Goal: Communication & Community: Answer question/provide support

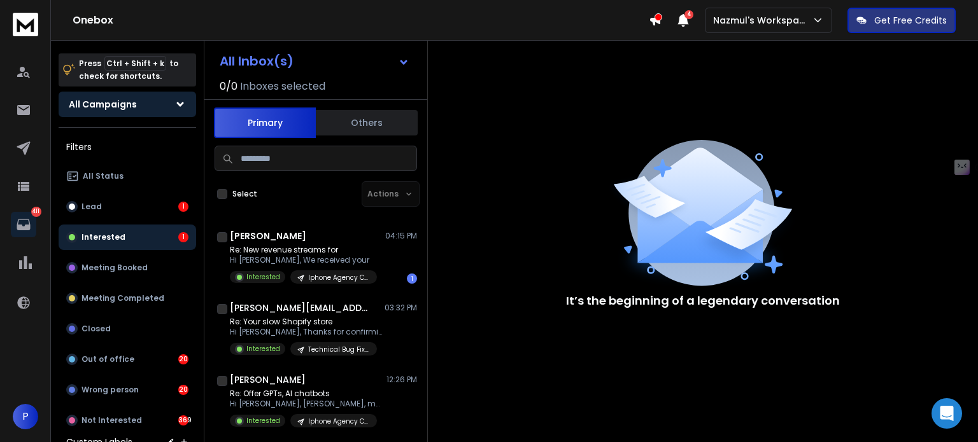
click at [179, 99] on icon at bounding box center [179, 104] width 11 height 11
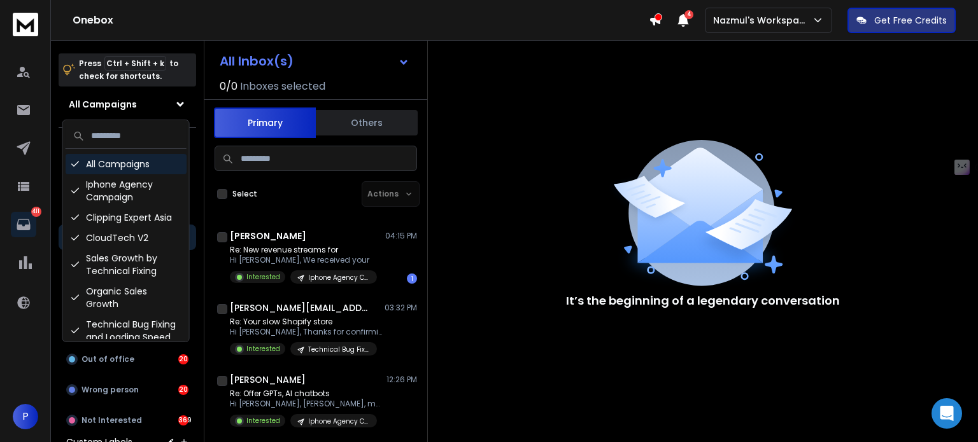
click at [125, 164] on div "All Campaigns" at bounding box center [126, 164] width 121 height 20
click at [127, 218] on div "Clipping Expert Asia" at bounding box center [126, 218] width 121 height 20
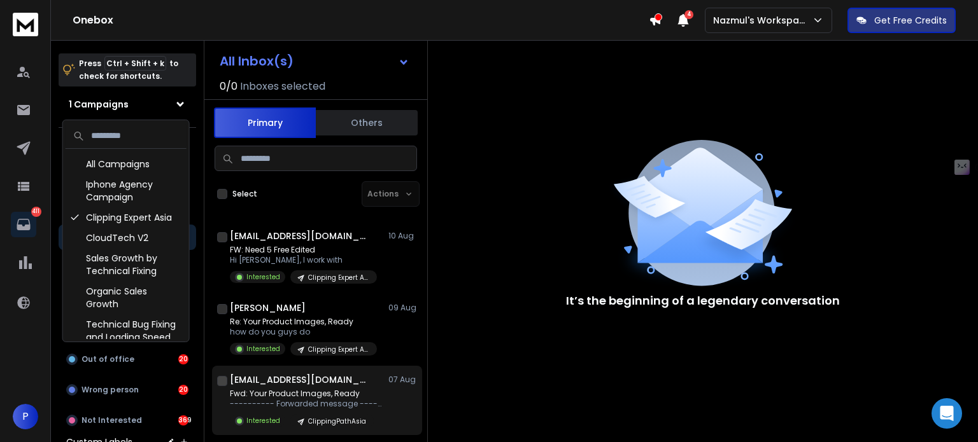
click at [329, 386] on div "[EMAIL_ADDRESS][DOMAIN_NAME] [DATE] Fwd: Your Product Images, Ready ---------- …" at bounding box center [323, 401] width 187 height 54
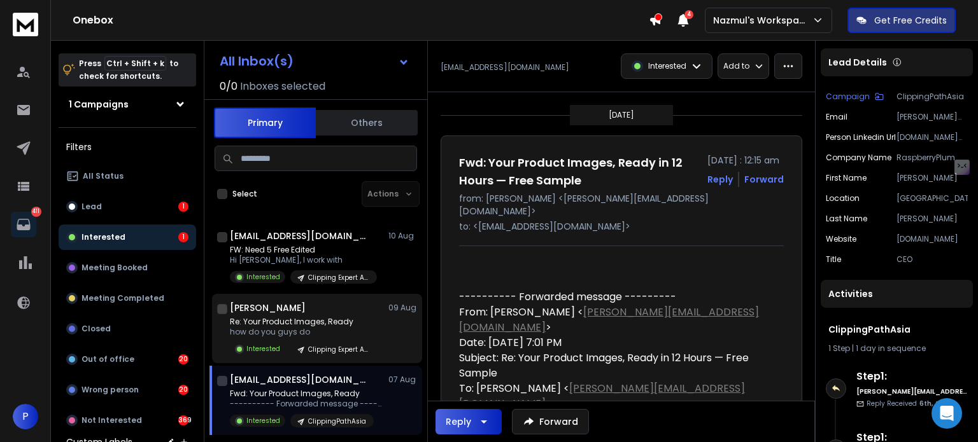
click at [297, 324] on p "Re: Your Product Images, Ready" at bounding box center [303, 322] width 147 height 10
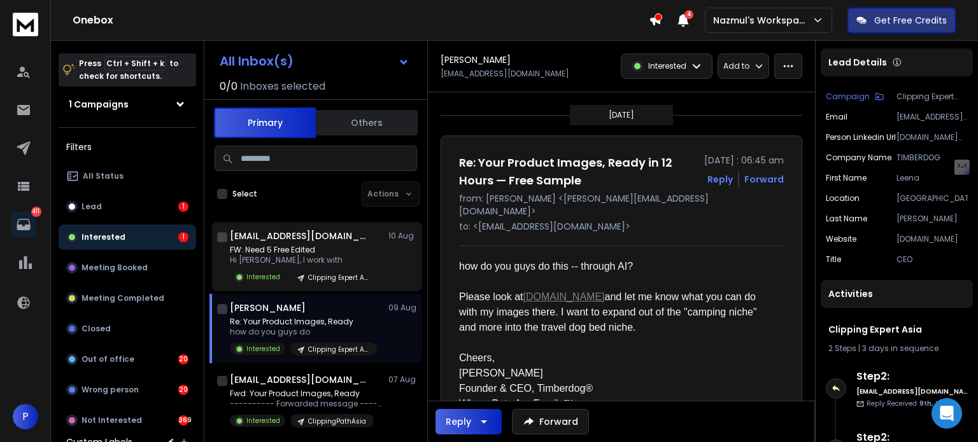
click at [349, 251] on p "FW: Need 5 Free Edited" at bounding box center [303, 250] width 147 height 10
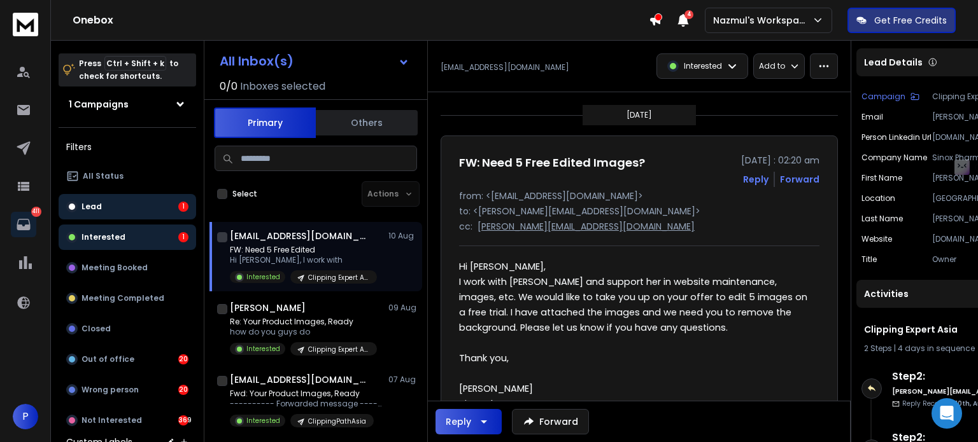
click at [144, 211] on button "Lead 1" at bounding box center [128, 206] width 138 height 25
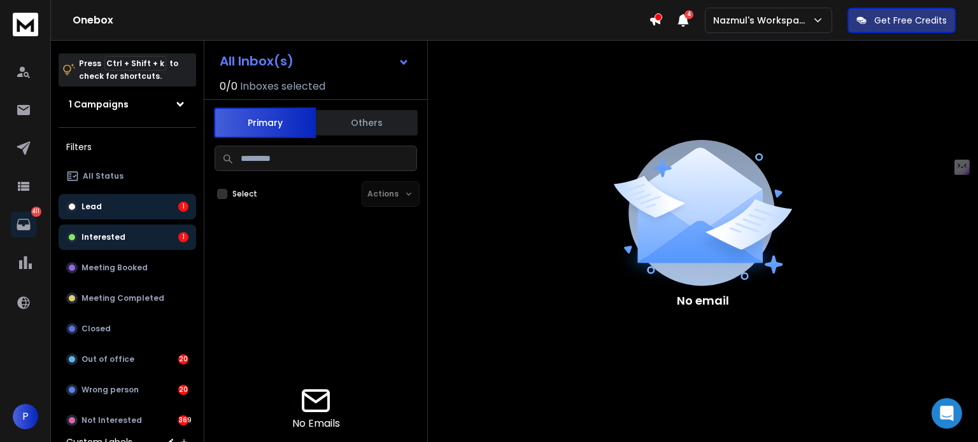
click at [145, 241] on button "Interested 1" at bounding box center [128, 237] width 138 height 25
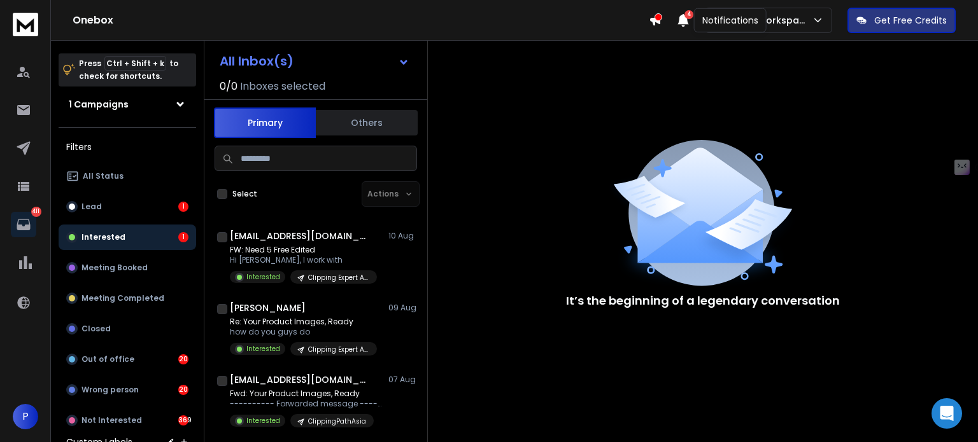
click at [686, 14] on span "4" at bounding box center [688, 14] width 9 height 9
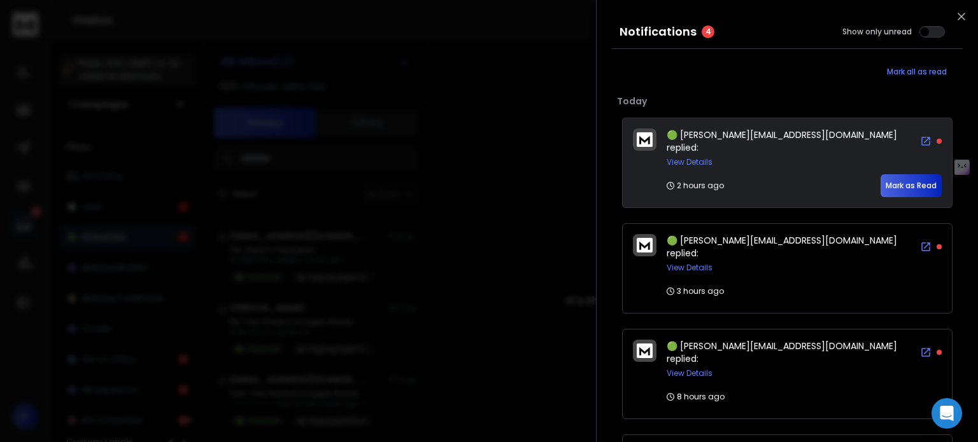
click at [708, 157] on div "View Details" at bounding box center [690, 162] width 46 height 10
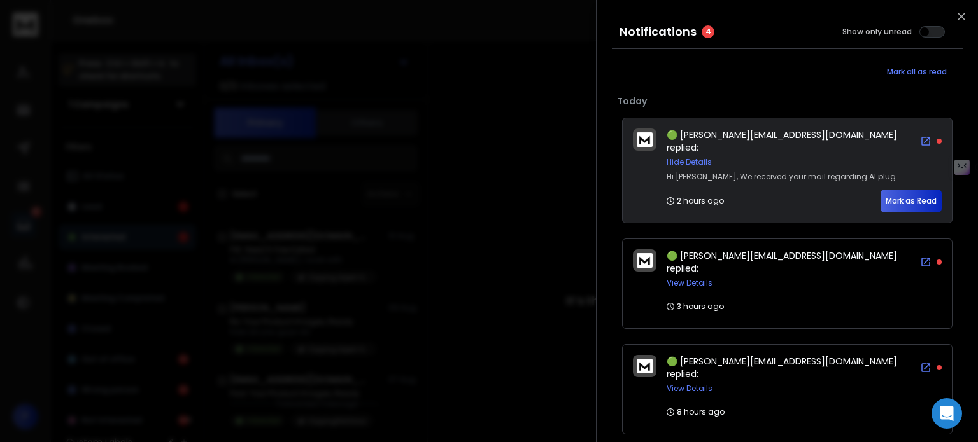
click at [789, 172] on div "Hi [PERSON_NAME], We received your mail regarding AI plug..." at bounding box center [784, 177] width 235 height 10
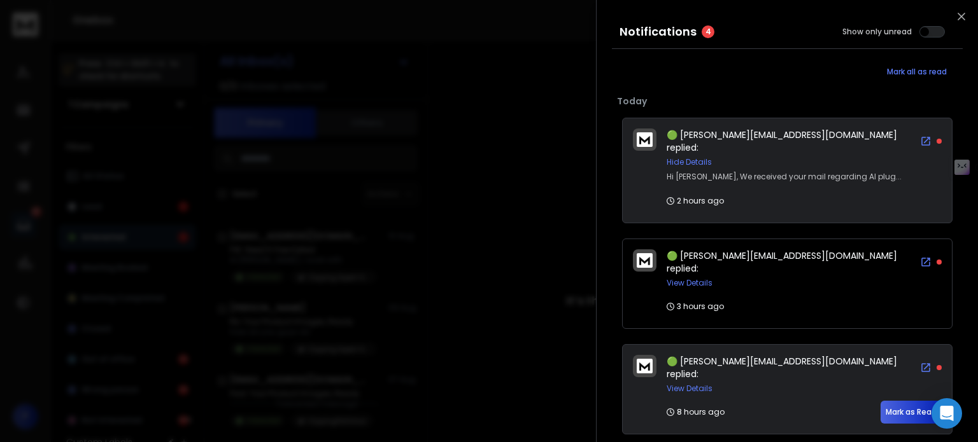
scroll to position [92, 0]
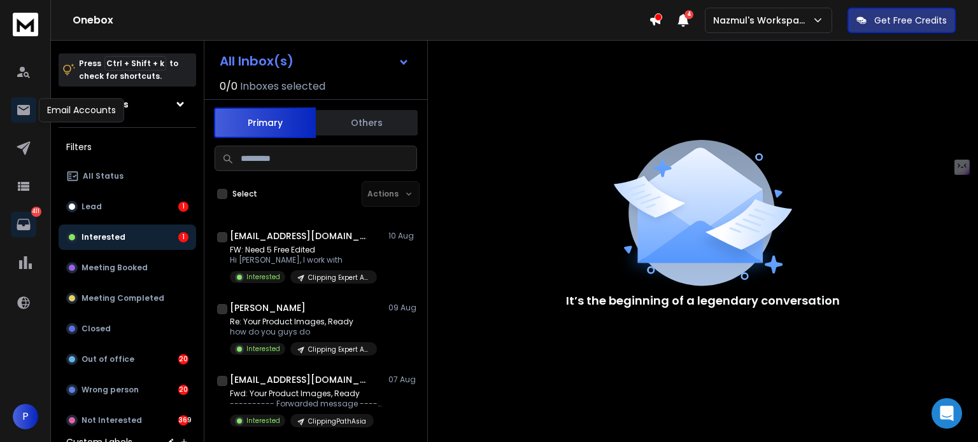
click at [29, 106] on icon at bounding box center [23, 110] width 13 height 10
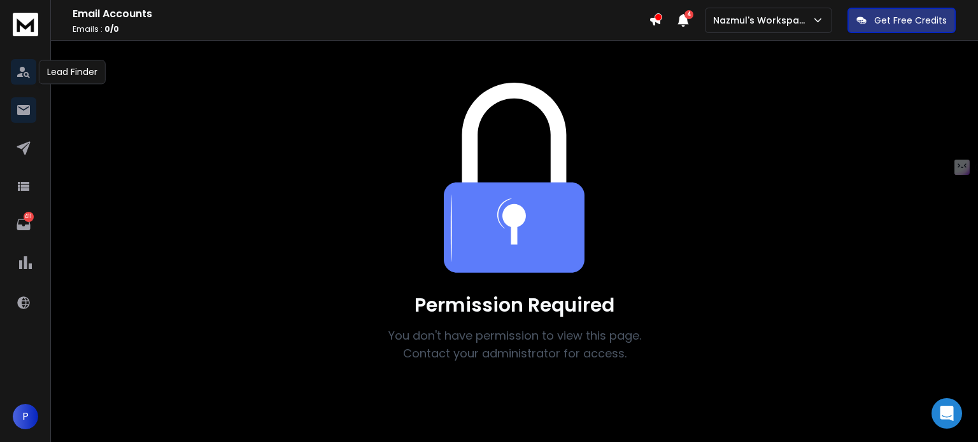
click at [20, 73] on icon at bounding box center [23, 71] width 15 height 15
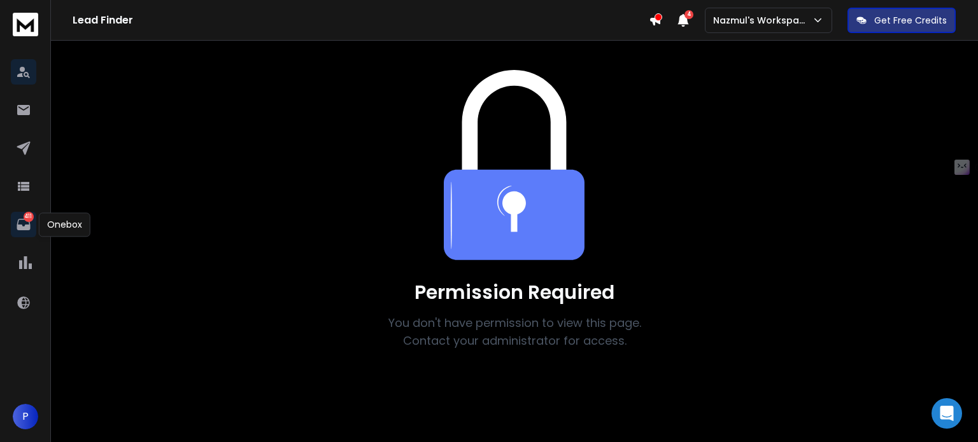
click at [26, 217] on p "411" at bounding box center [29, 217] width 10 height 10
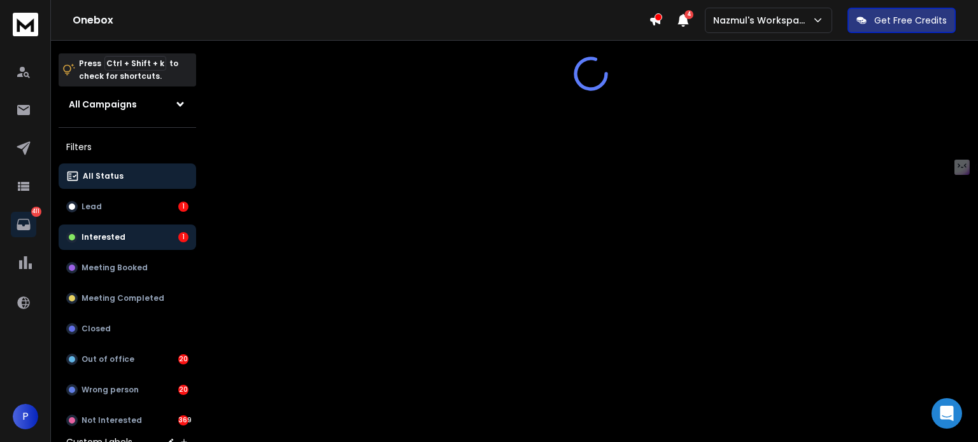
click at [130, 237] on button "Interested 1" at bounding box center [128, 237] width 138 height 25
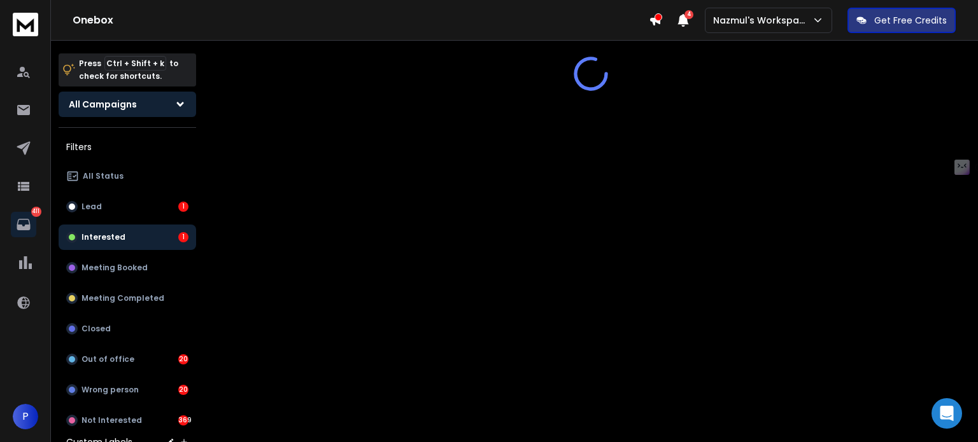
click at [179, 108] on icon at bounding box center [179, 104] width 11 height 11
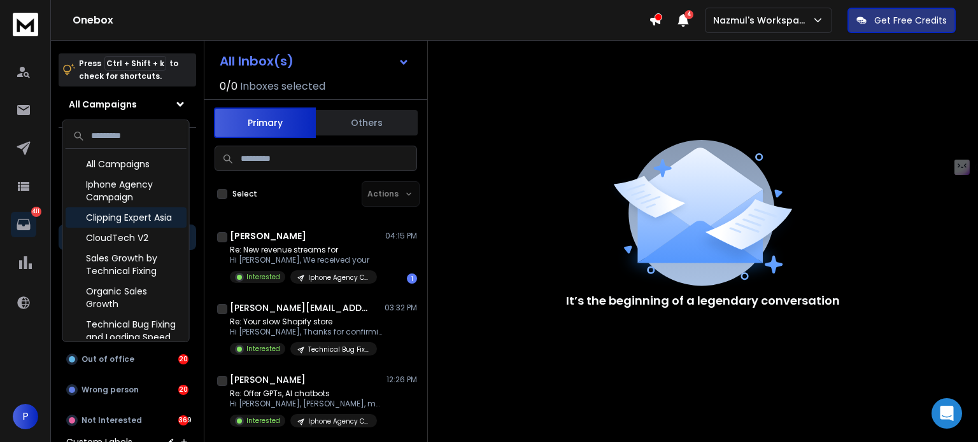
click at [145, 217] on div "Clipping Expert Asia" at bounding box center [126, 218] width 121 height 20
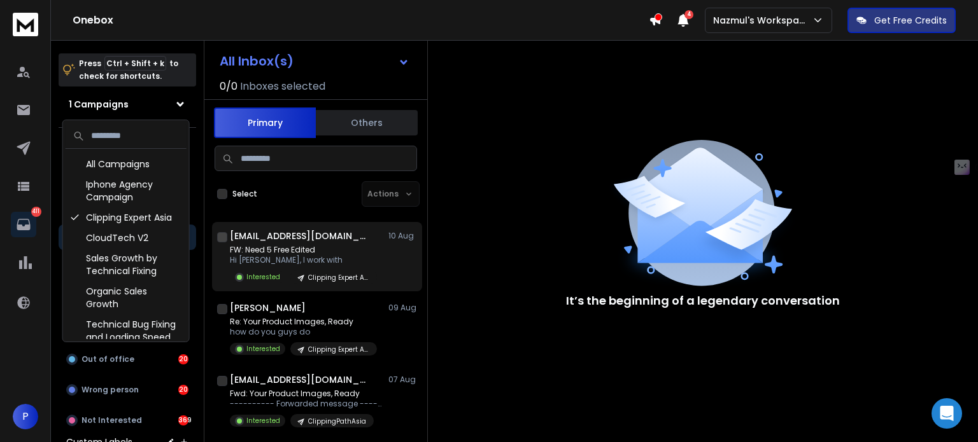
click at [309, 258] on p "Hi [PERSON_NAME], I work with" at bounding box center [303, 260] width 147 height 10
